Goal: Information Seeking & Learning: Check status

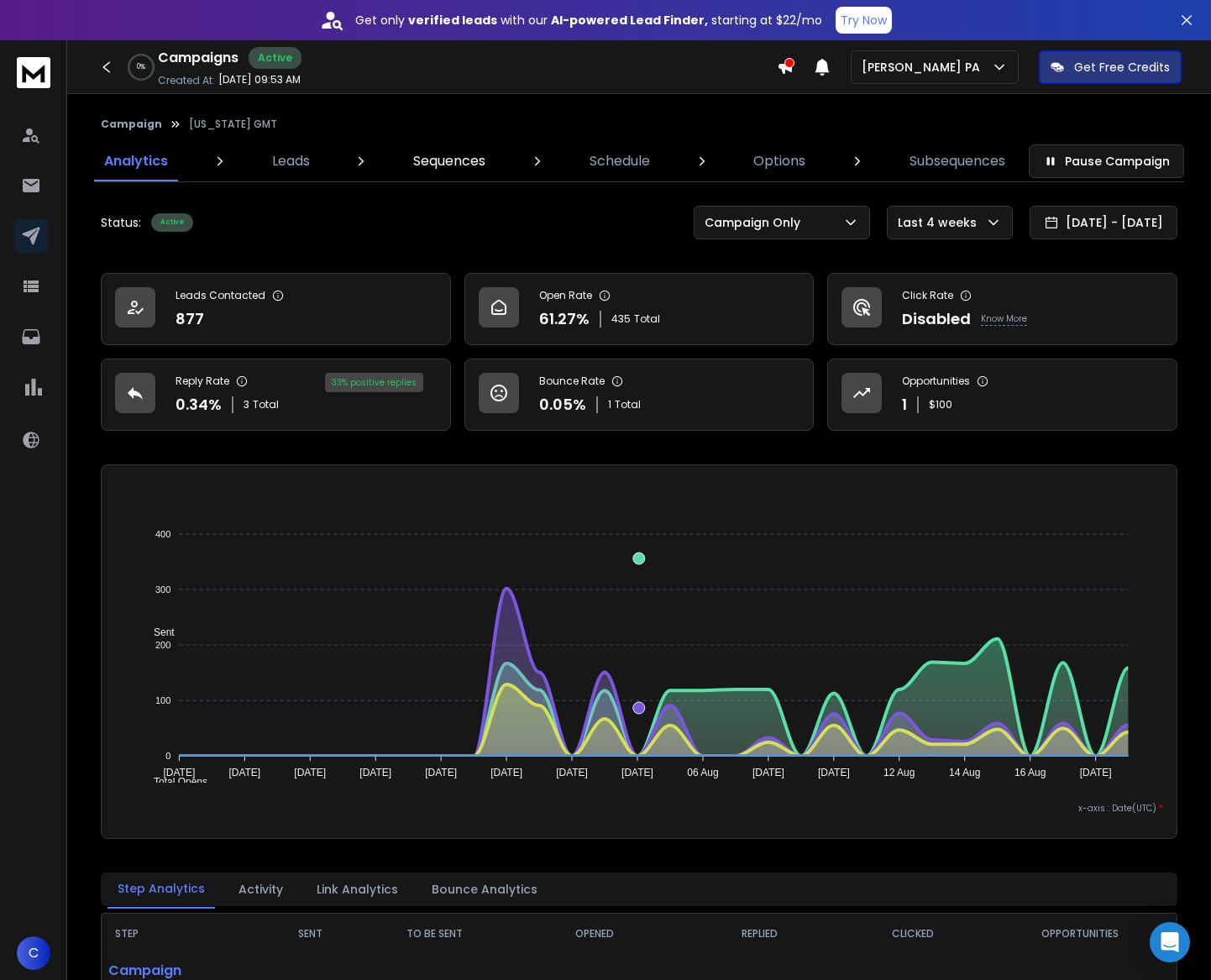
click at [458, 161] on p "Sequences" at bounding box center [449, 161] width 72 height 20
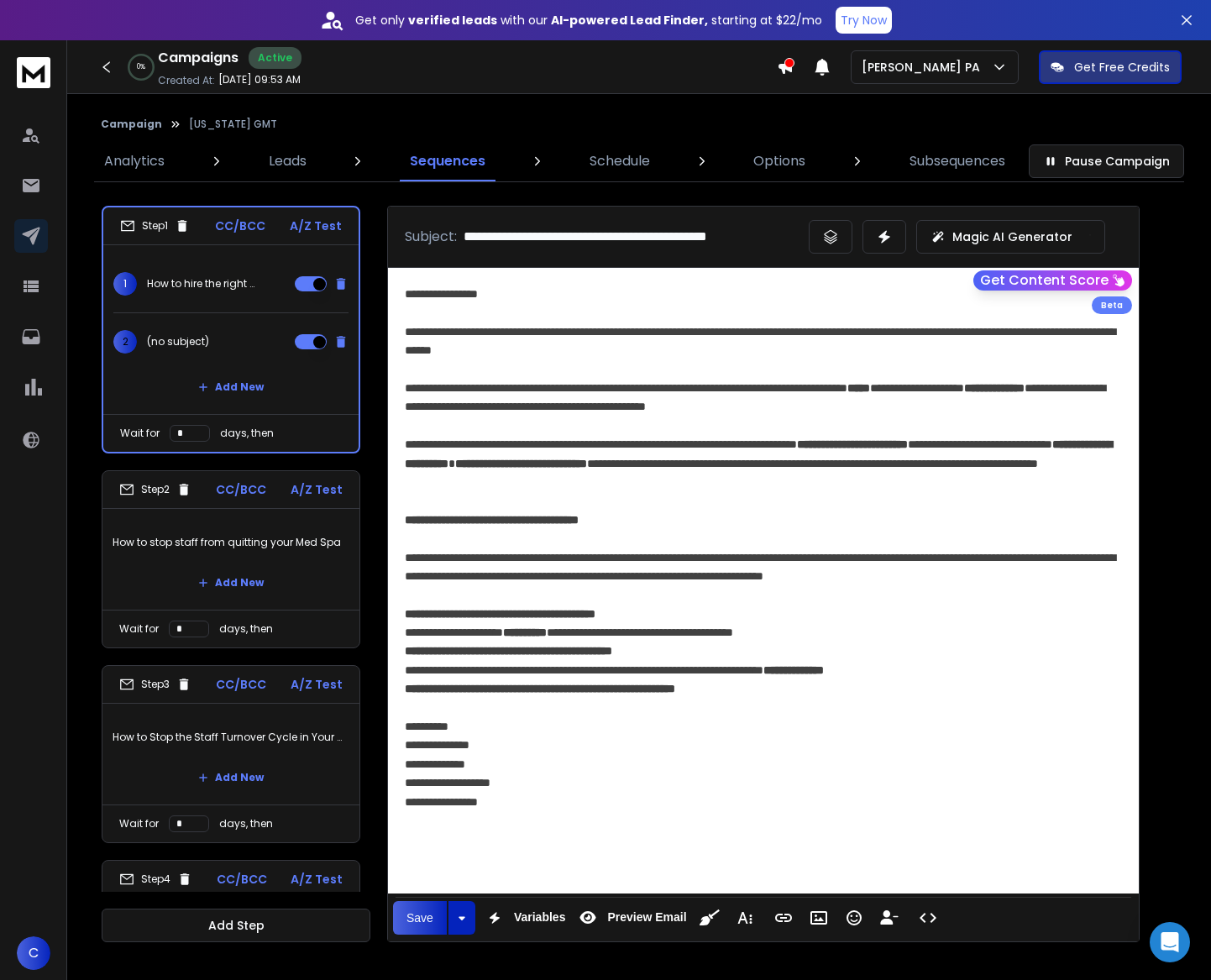
scroll to position [108, 0]
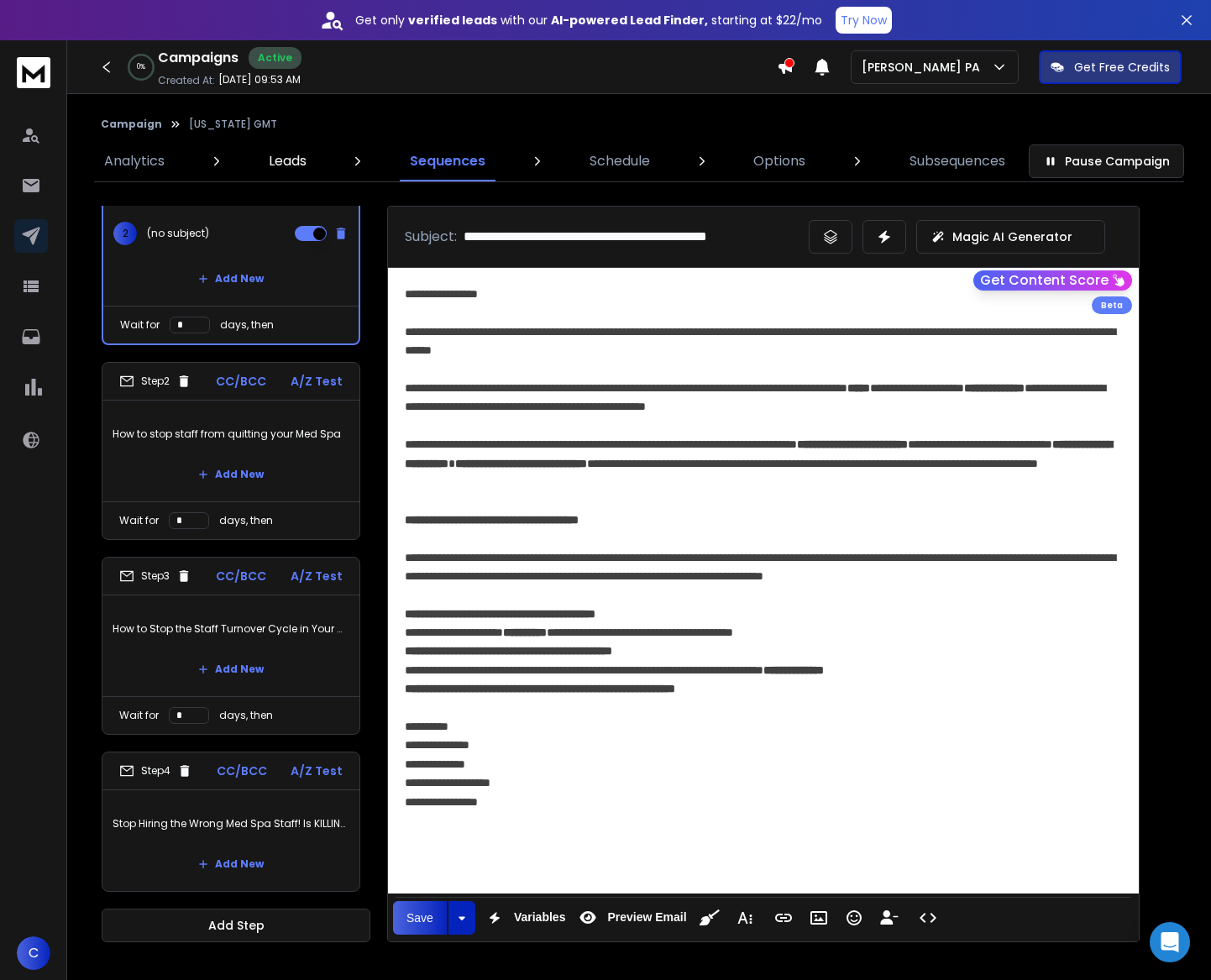
click at [283, 163] on p "Leads" at bounding box center [288, 161] width 38 height 20
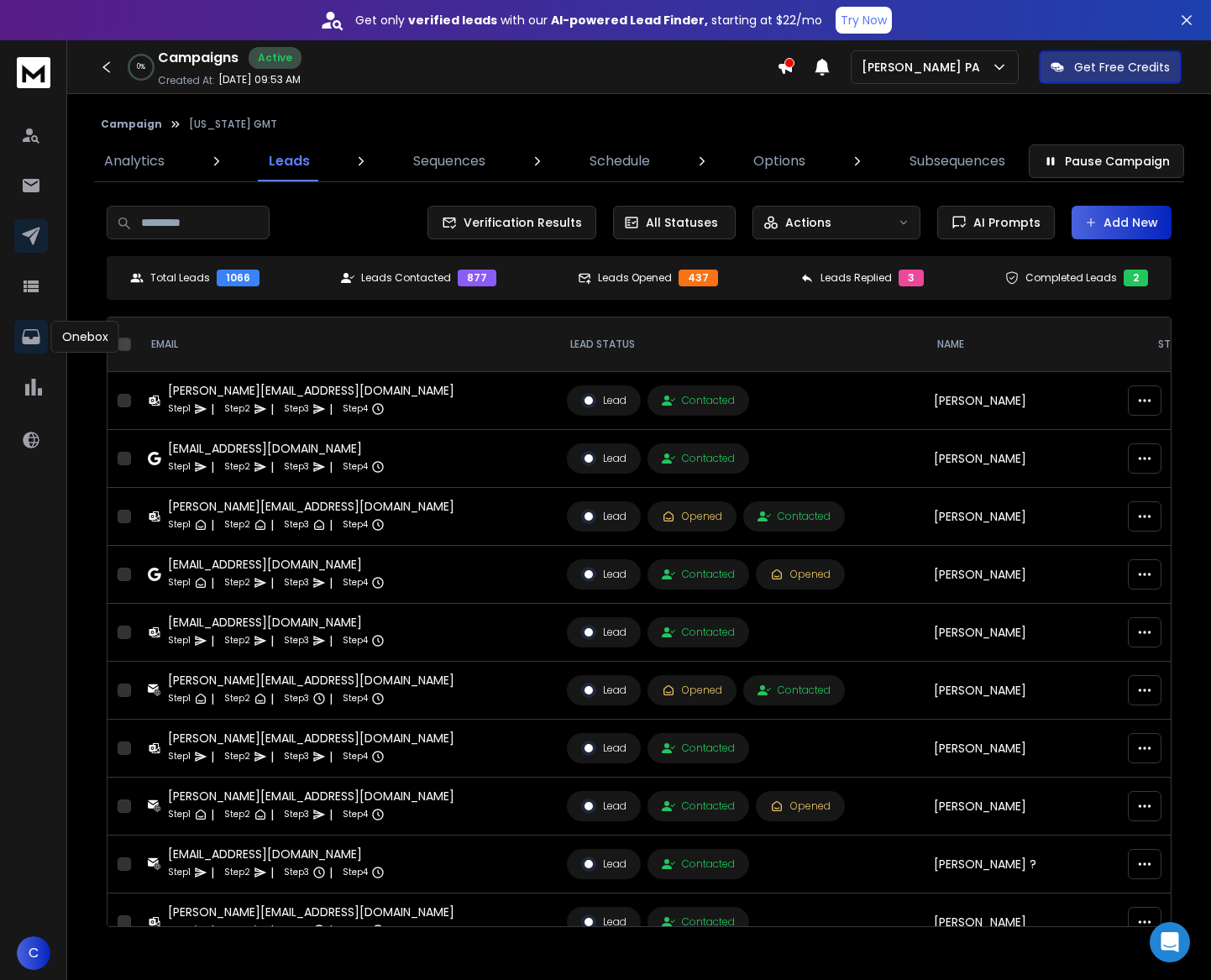
click at [32, 334] on icon at bounding box center [31, 337] width 20 height 20
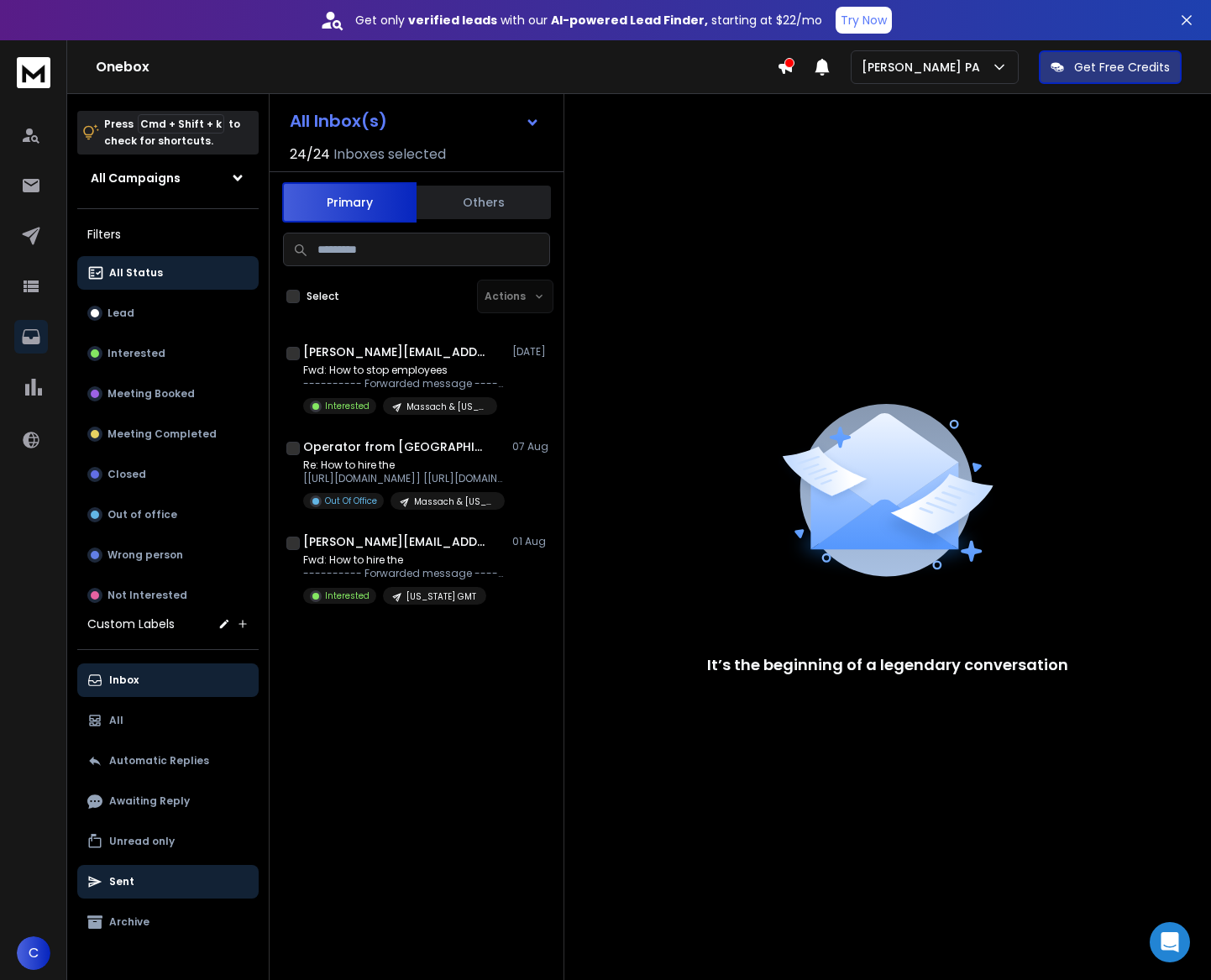
click at [130, 879] on p "Sent" at bounding box center [121, 881] width 25 height 13
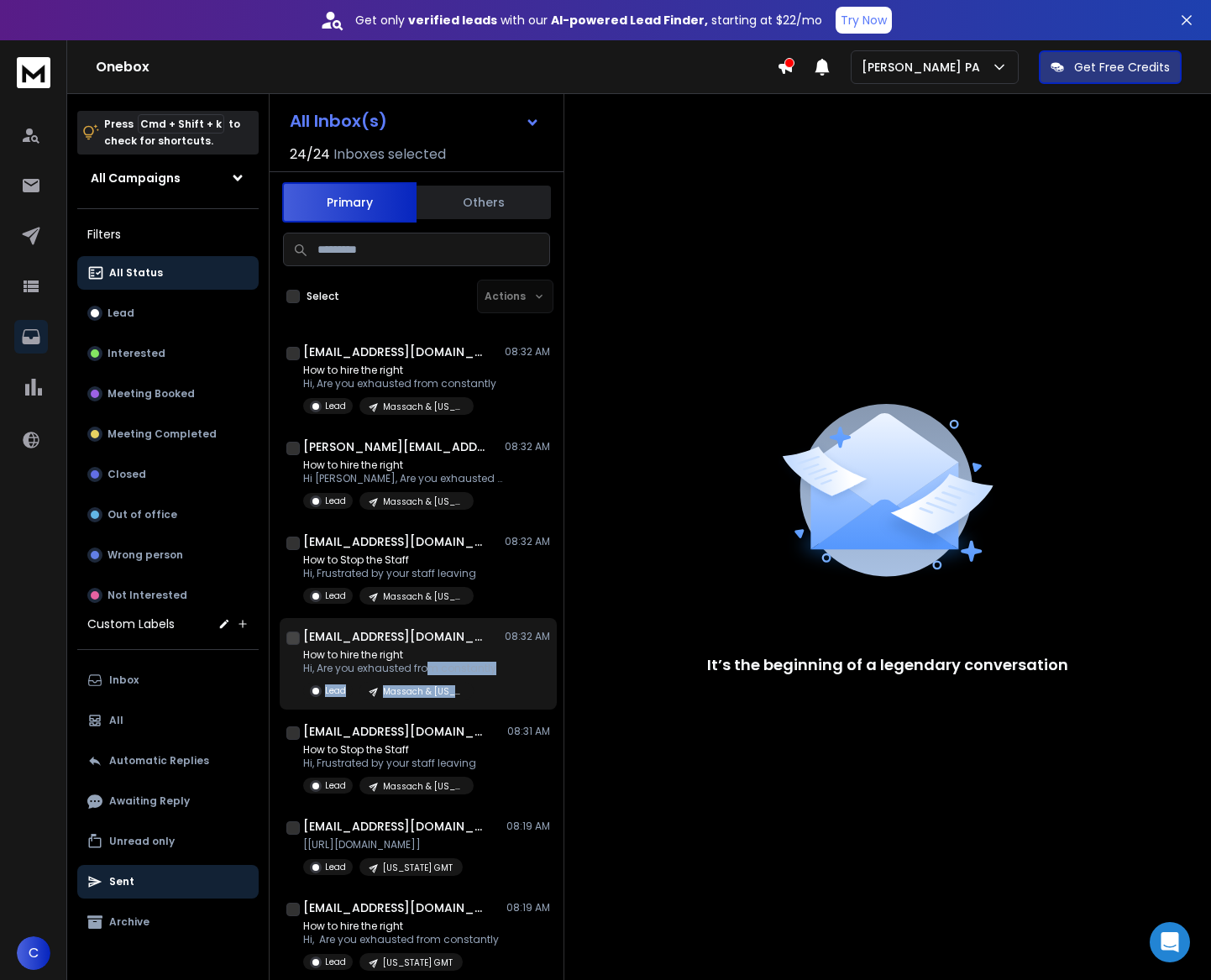
drag, startPoint x: 501, startPoint y: 676, endPoint x: 424, endPoint y: 666, distance: 77.6
click at [424, 666] on div "How to hire the right Hi, Are you exhausted from constantly Lead Massach & [US_…" at bounding box center [399, 674] width 193 height 51
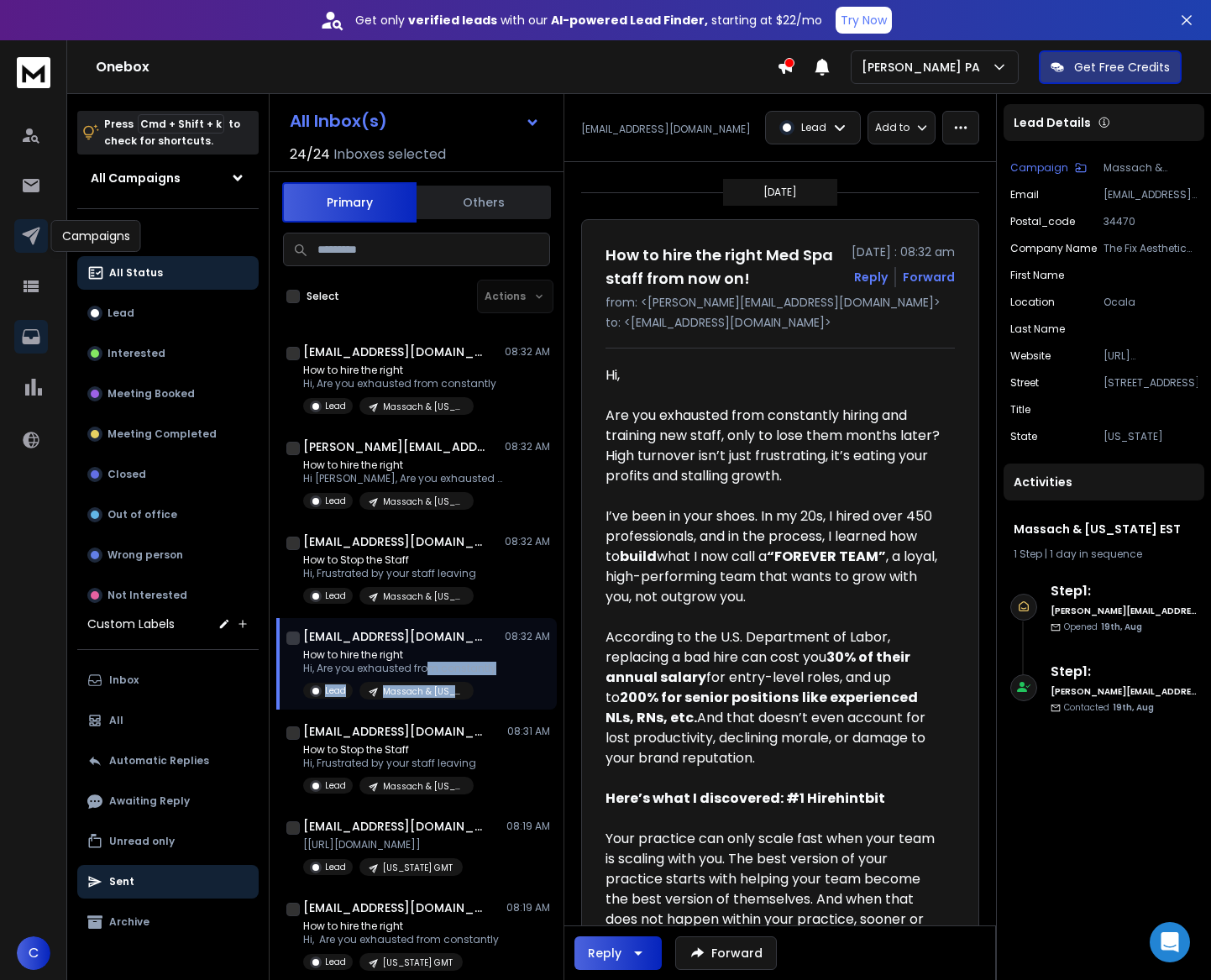
click at [28, 231] on icon at bounding box center [31, 236] width 18 height 18
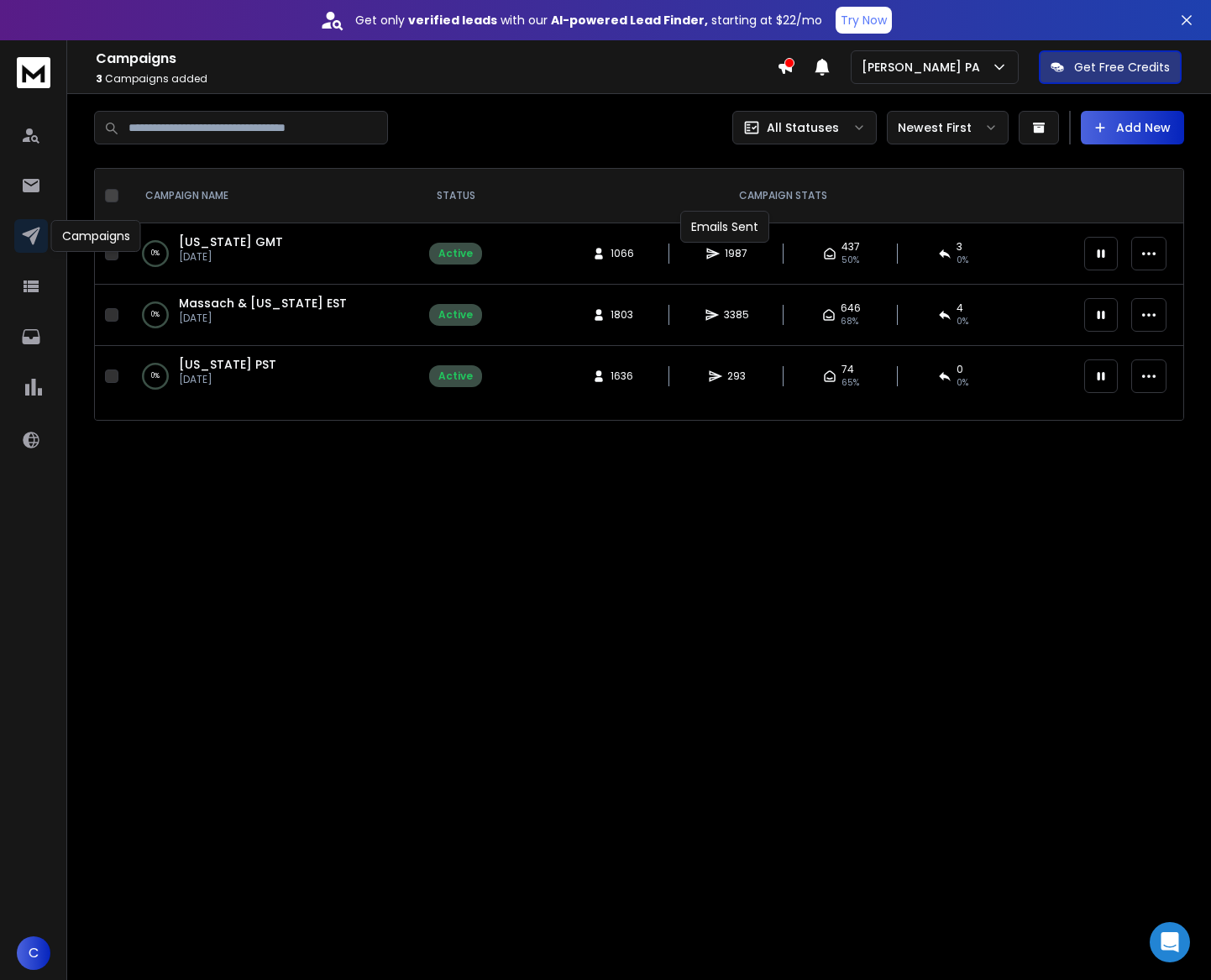
click at [711, 252] on icon at bounding box center [713, 253] width 13 height 12
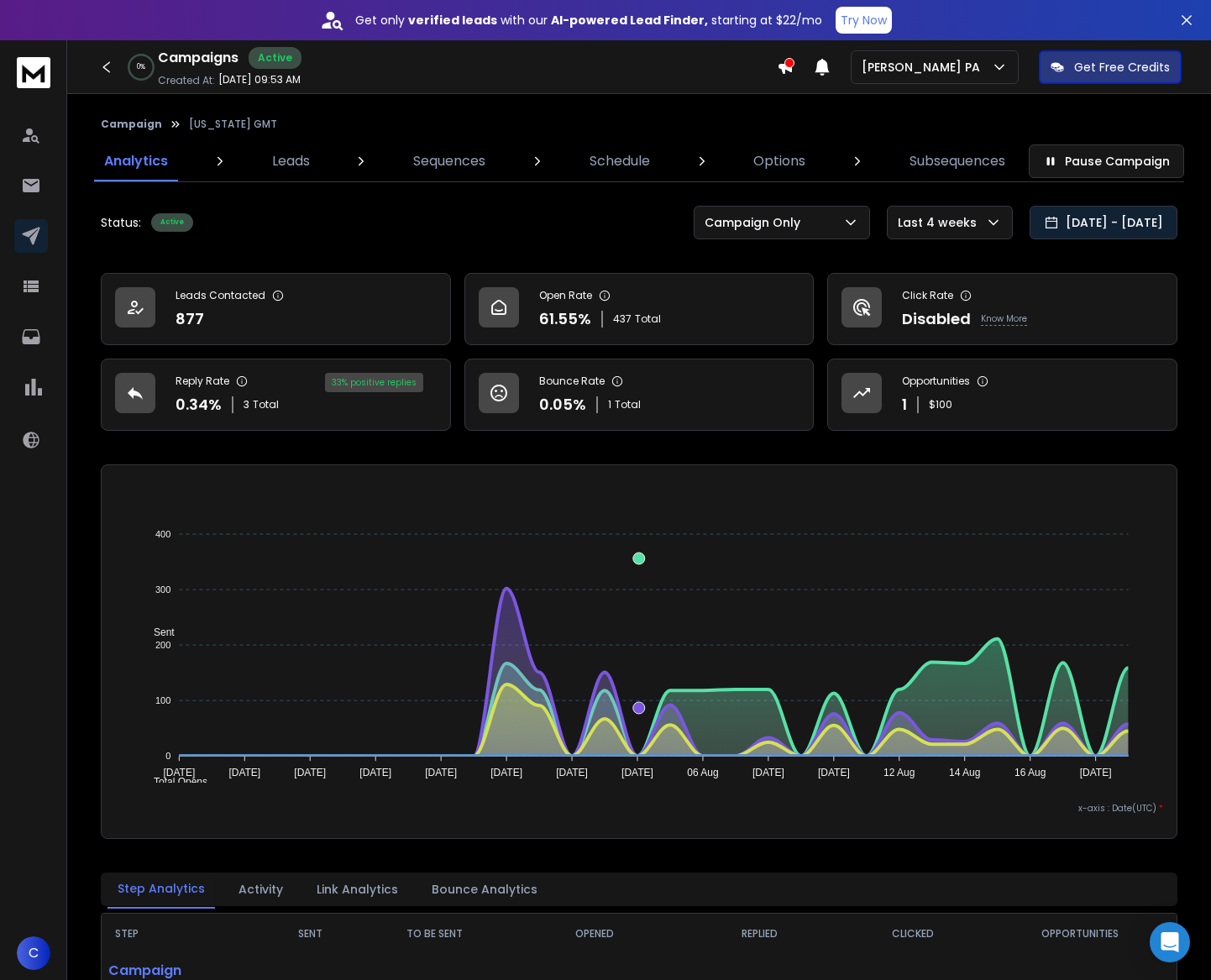
click at [1060, 222] on button "[DATE] - [DATE]" at bounding box center [1103, 222] width 148 height 33
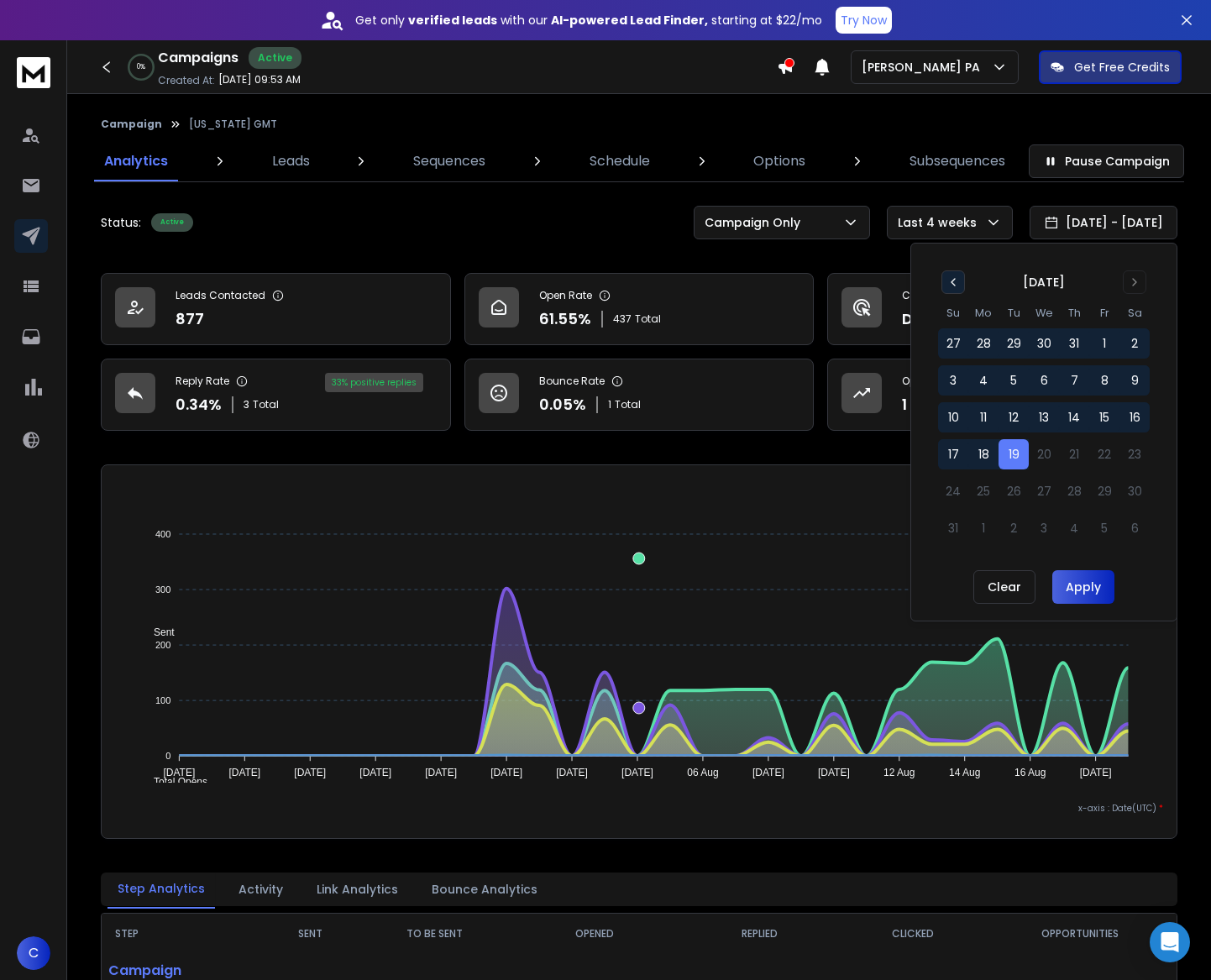
click at [948, 283] on icon "Go to previous month" at bounding box center [953, 282] width 13 height 13
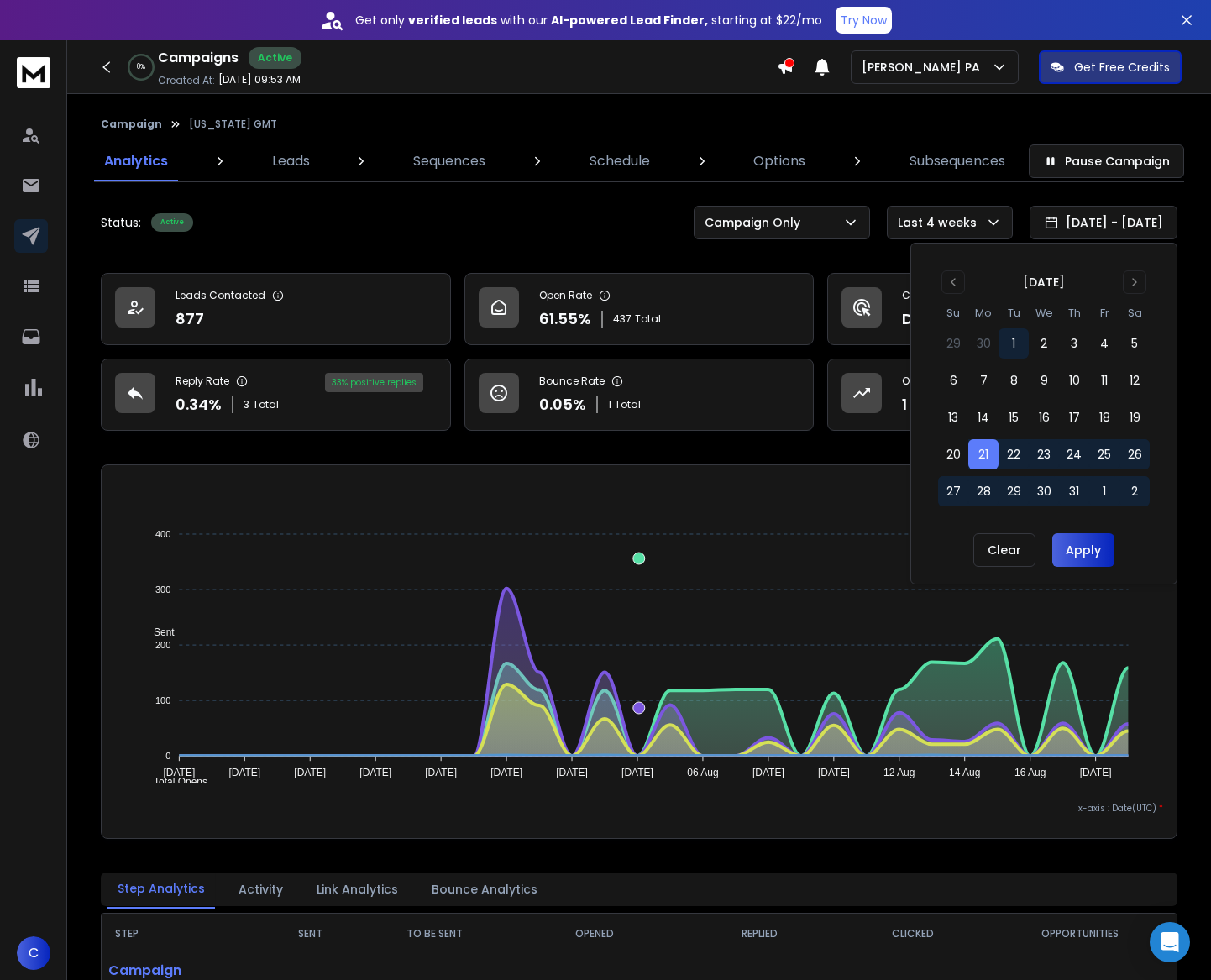
click at [1014, 340] on button "1" at bounding box center [1014, 344] width 31 height 31
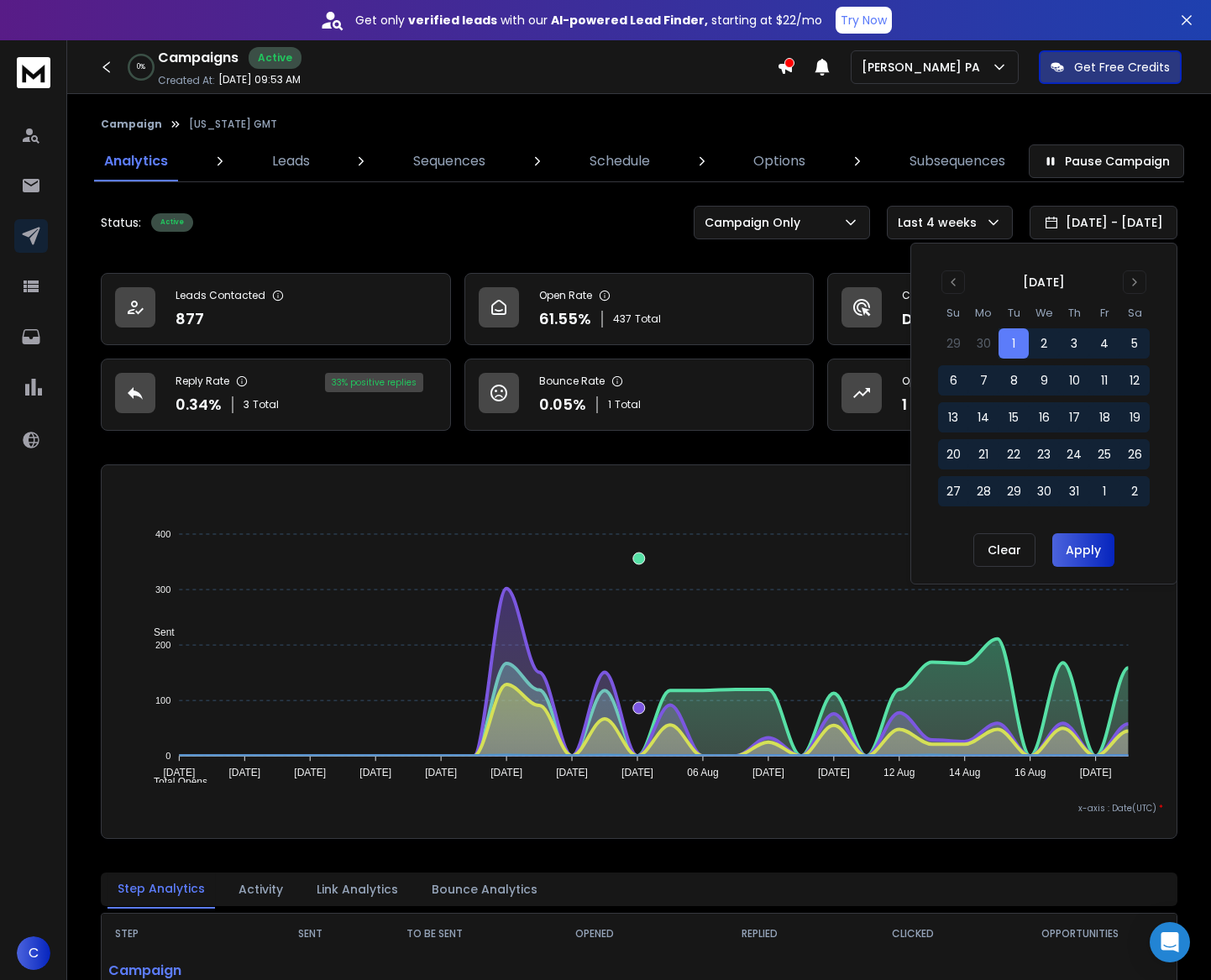
click at [1090, 552] on button "Apply" at bounding box center [1082, 550] width 62 height 33
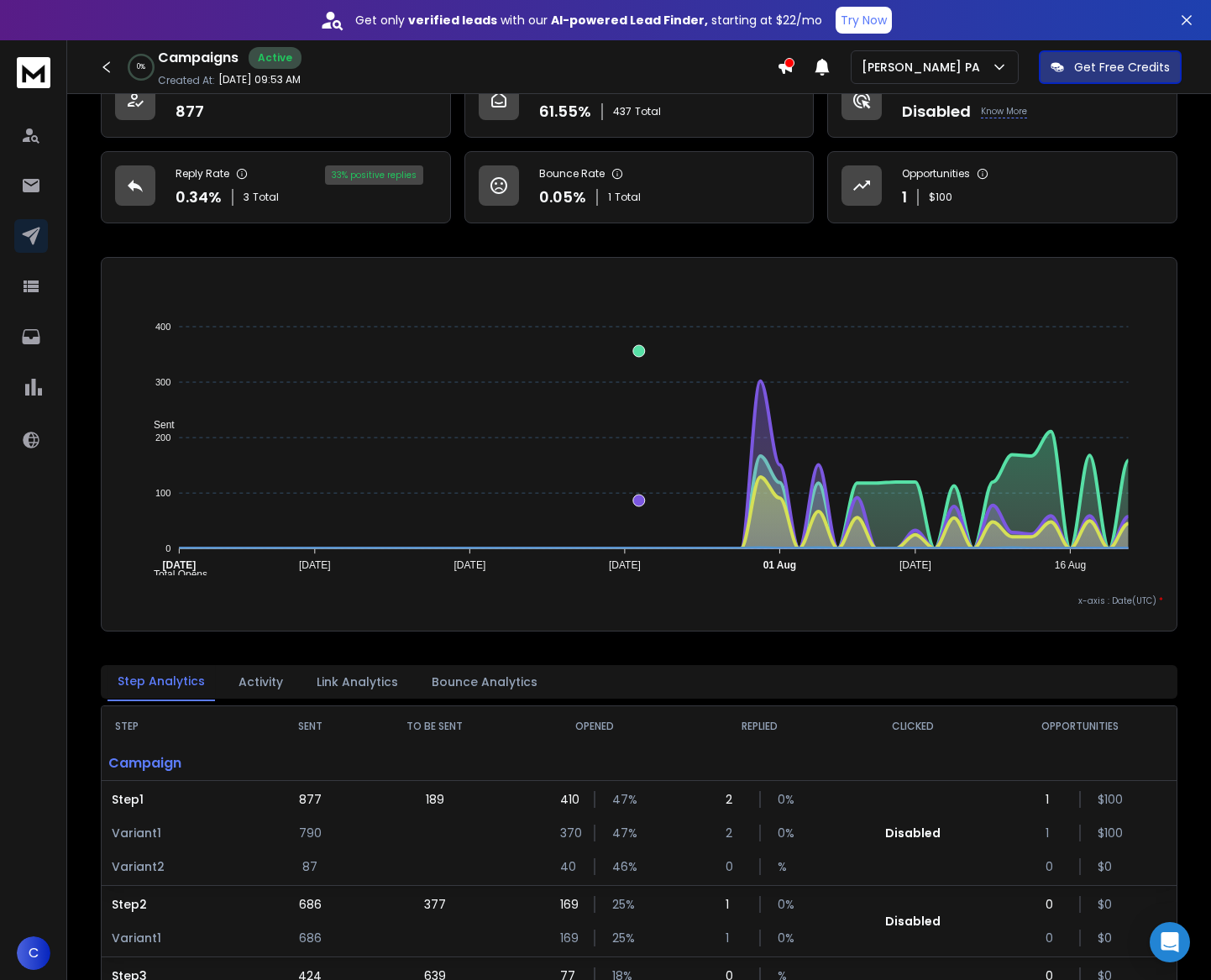
scroll to position [286, 0]
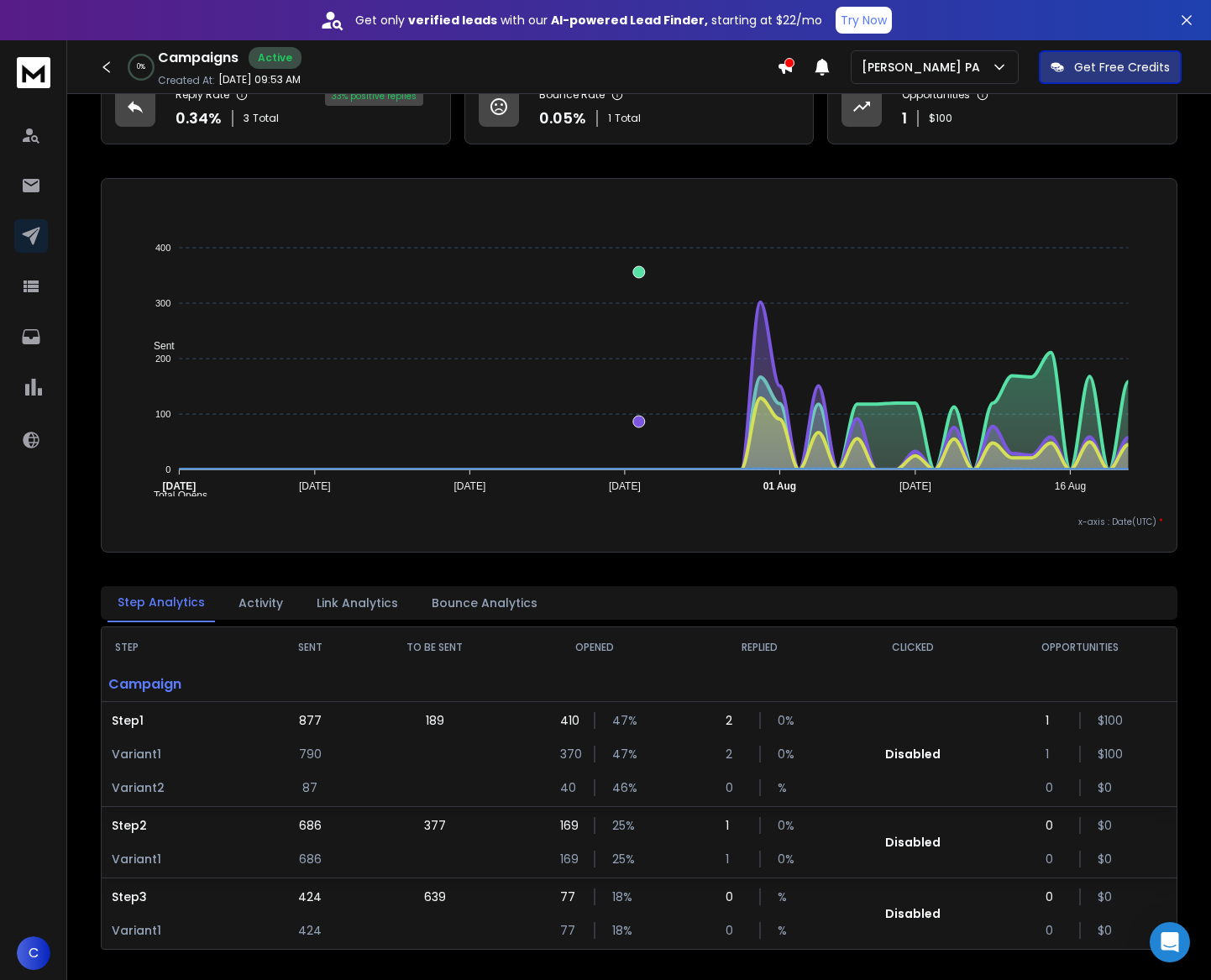
click at [258, 600] on button "Activity" at bounding box center [261, 603] width 65 height 37
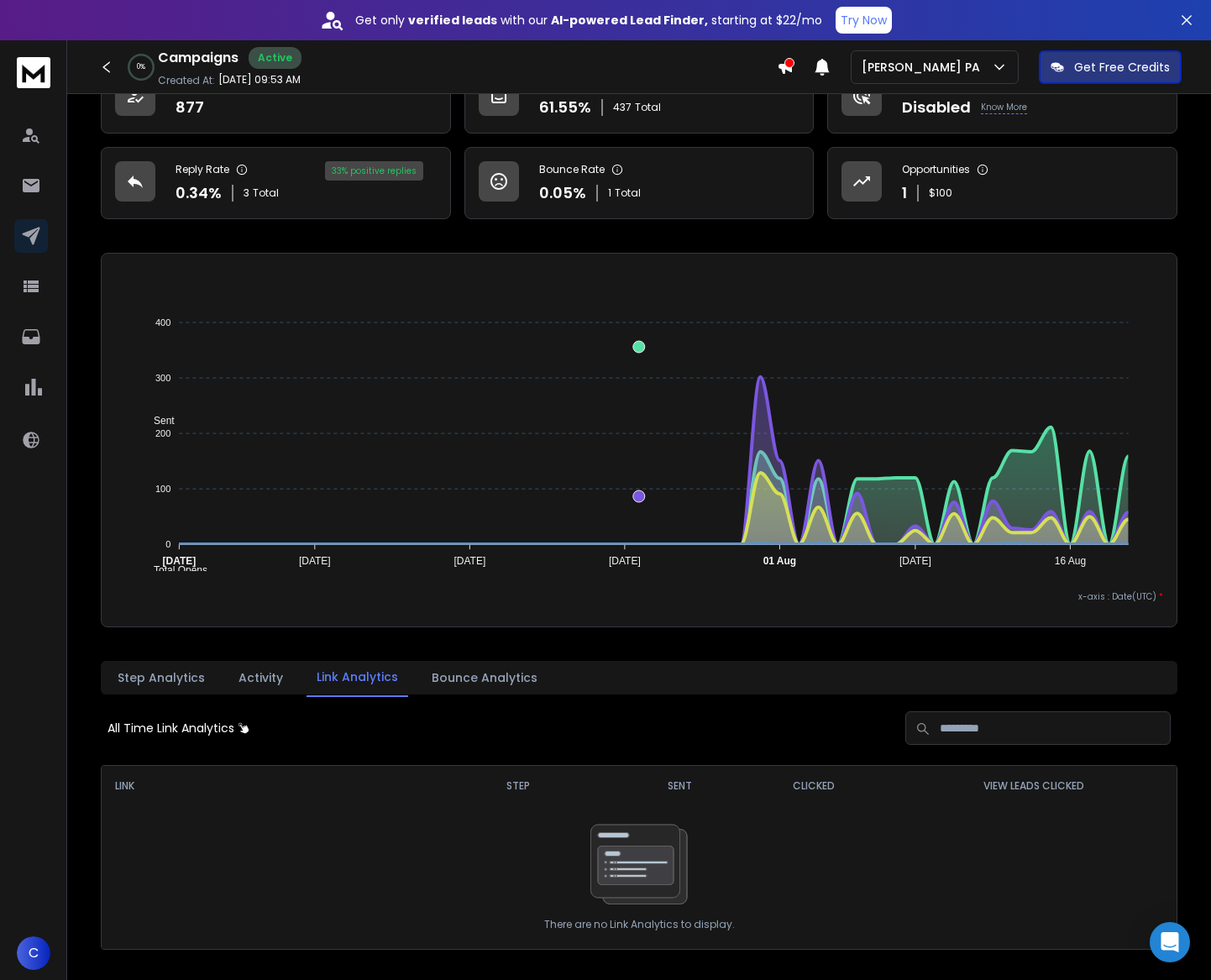
click at [380, 607] on div "Leads Contacted 877 Open Rate 61.55 % 437 Total Click Rate Disabled Know More R…" at bounding box center [639, 508] width 1076 height 895
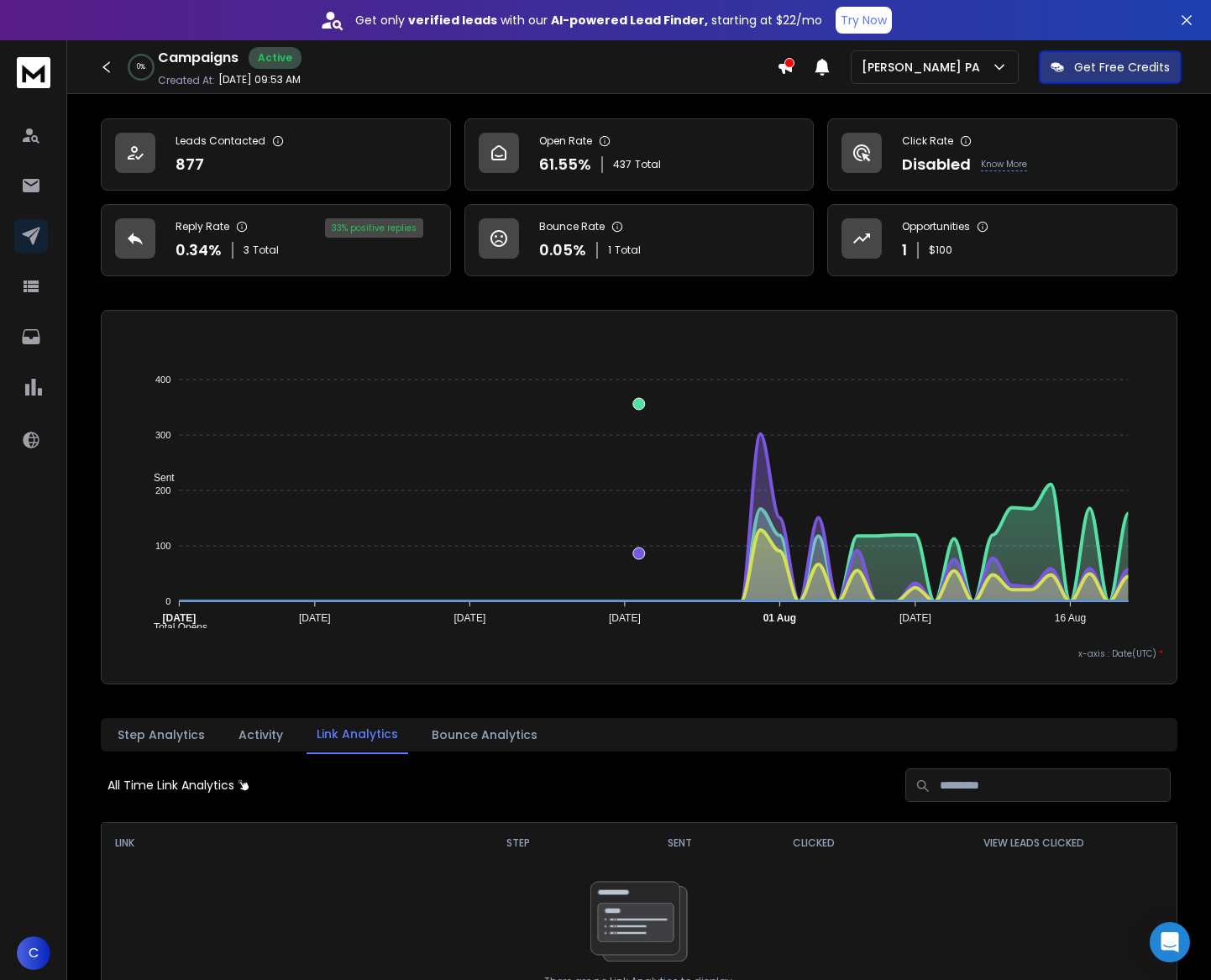
scroll to position [211, 0]
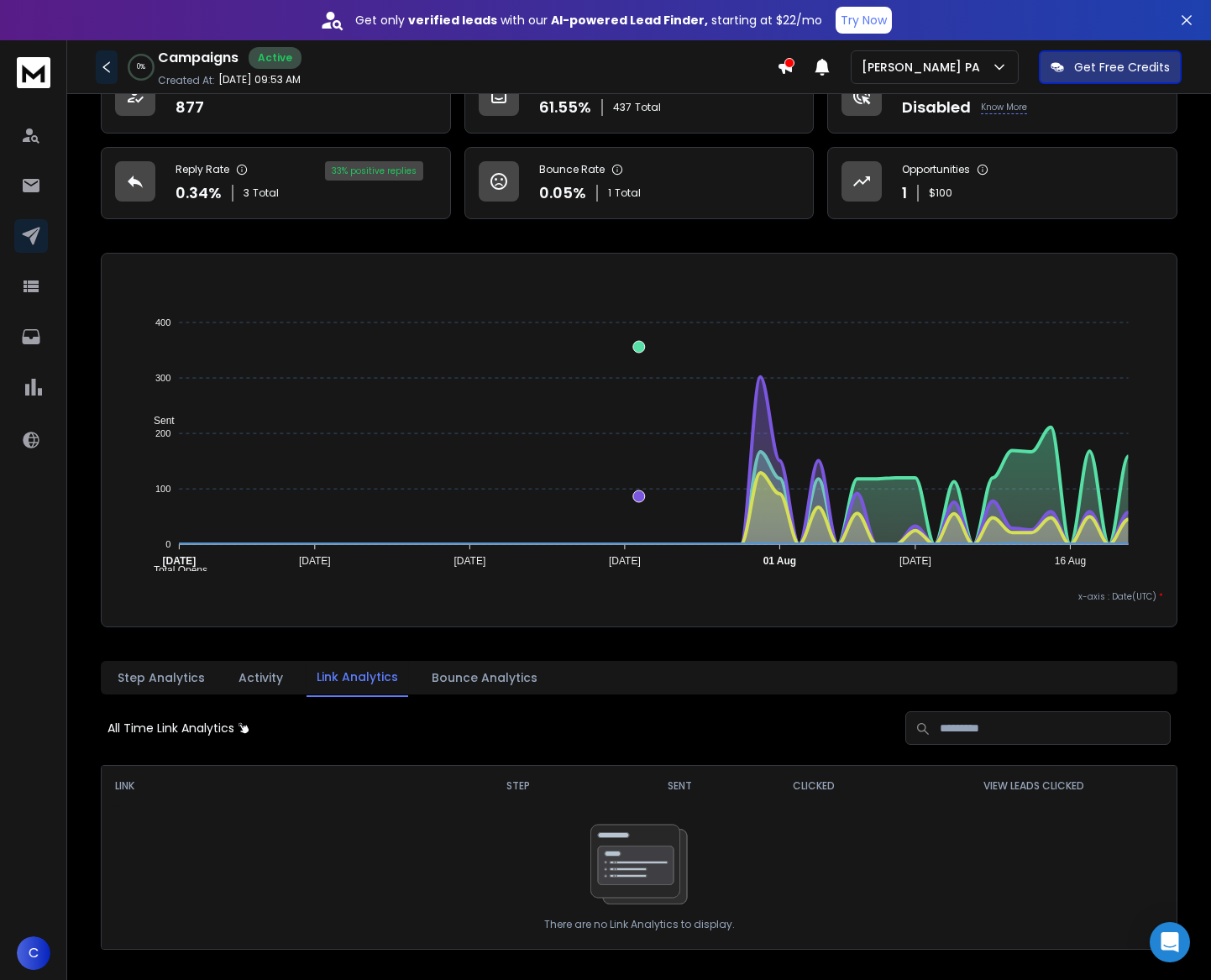
click at [106, 66] on icon at bounding box center [106, 67] width 15 height 15
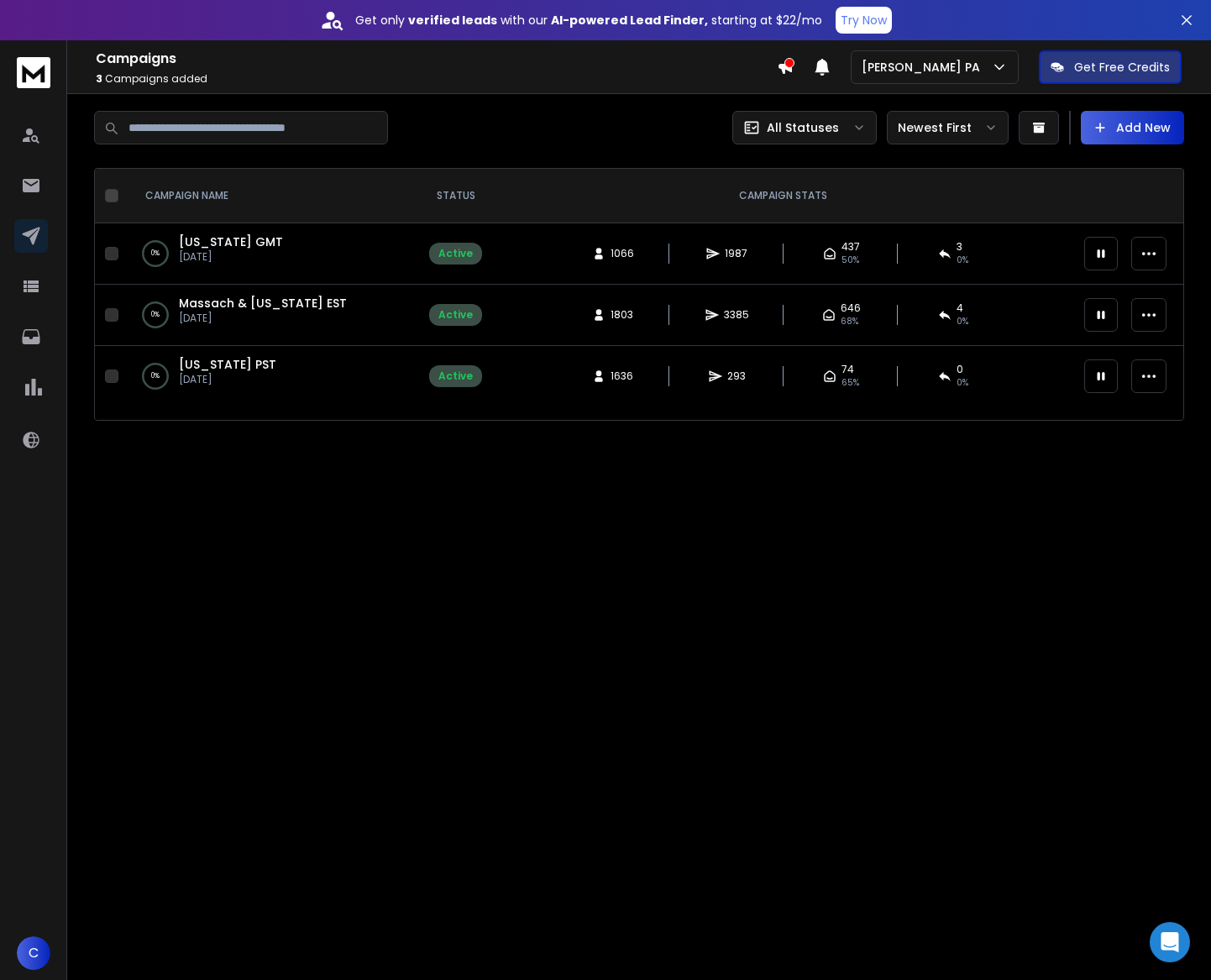
click at [207, 363] on span "[US_STATE] PST" at bounding box center [228, 364] width 97 height 17
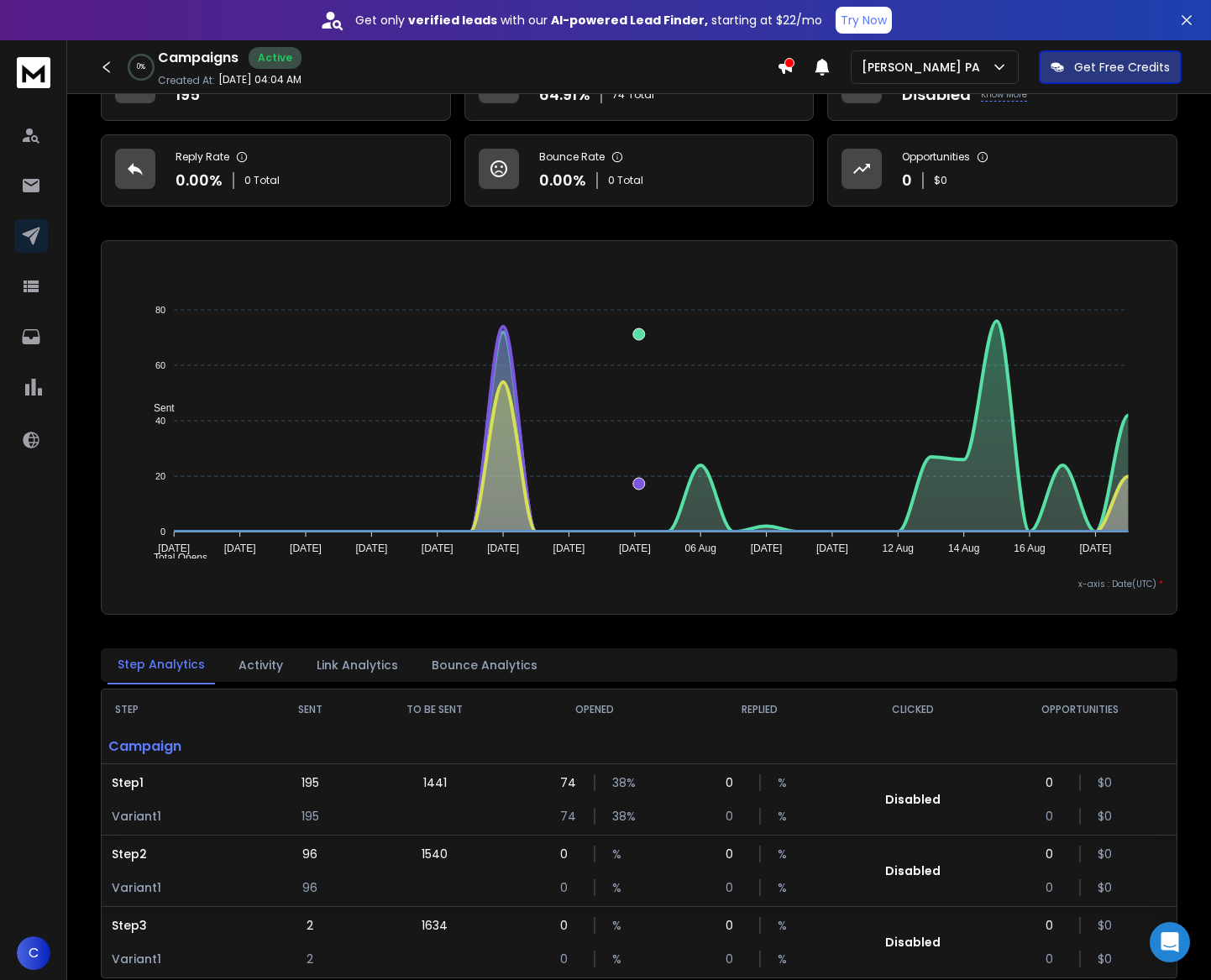
scroll to position [253, 0]
